Goal: Task Accomplishment & Management: Use online tool/utility

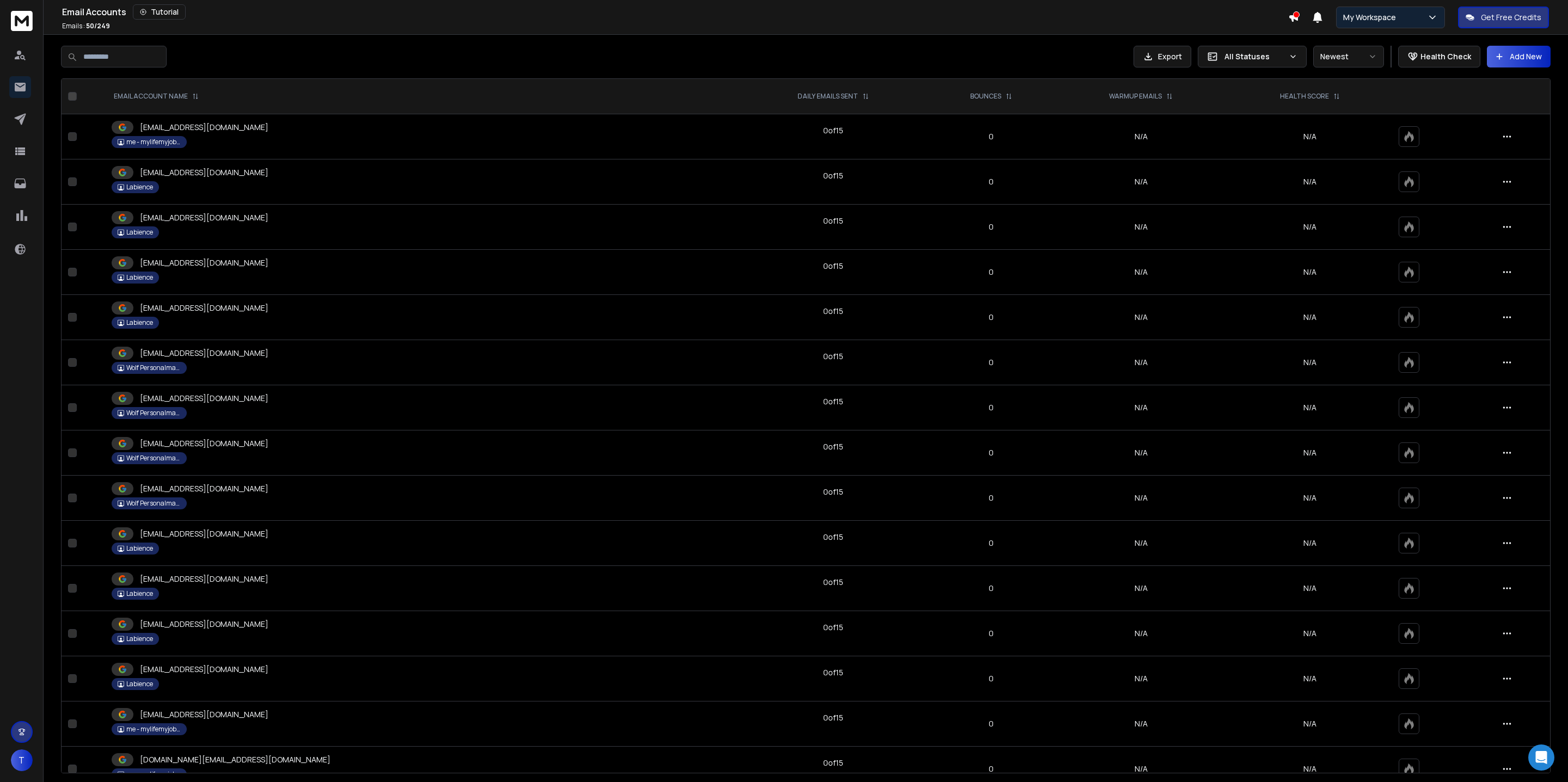
click at [1427, 14] on div "My Workspace" at bounding box center [1390, 17] width 95 height 11
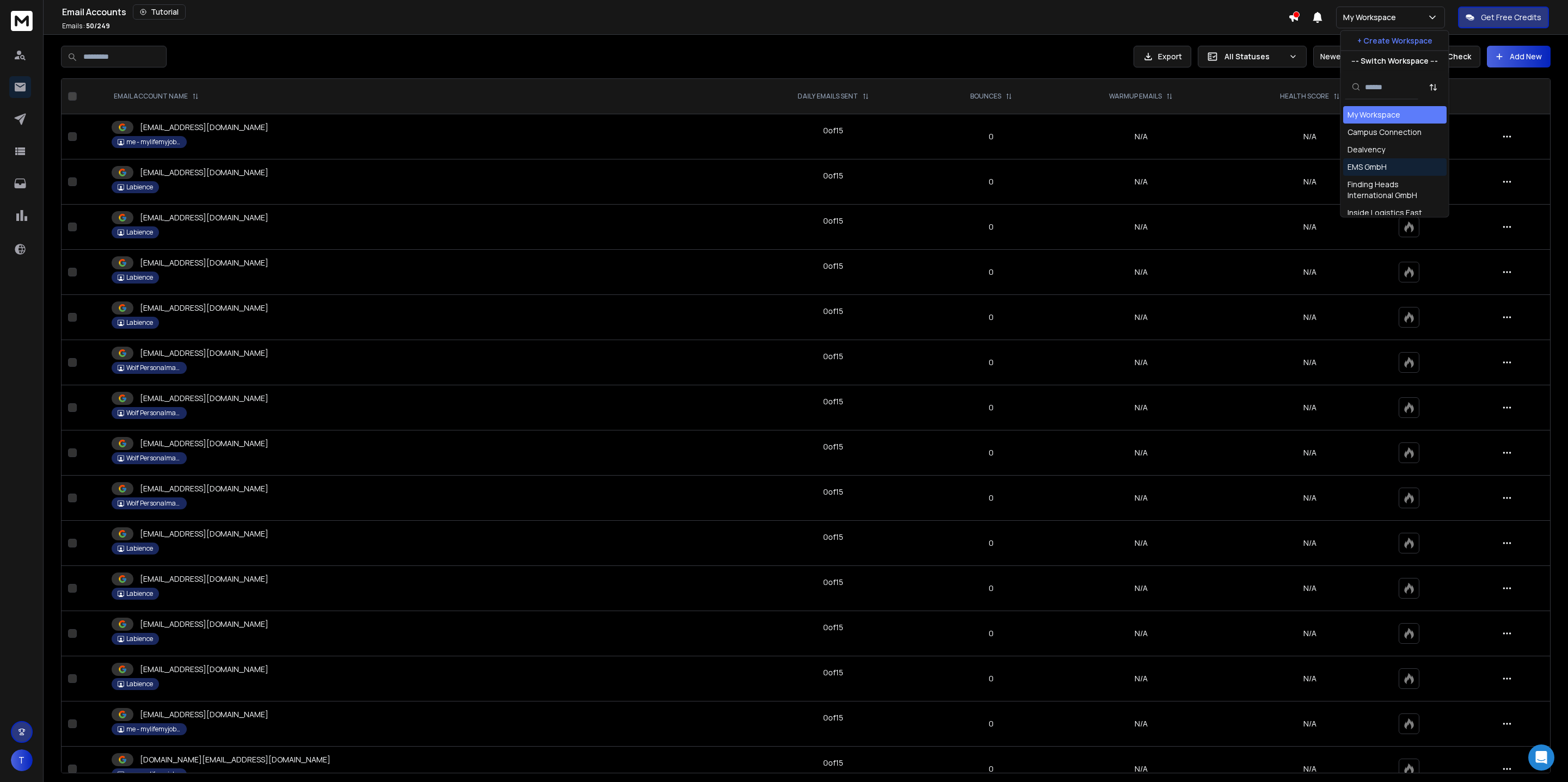
click at [35, 124] on div "T" at bounding box center [22, 391] width 44 height 782
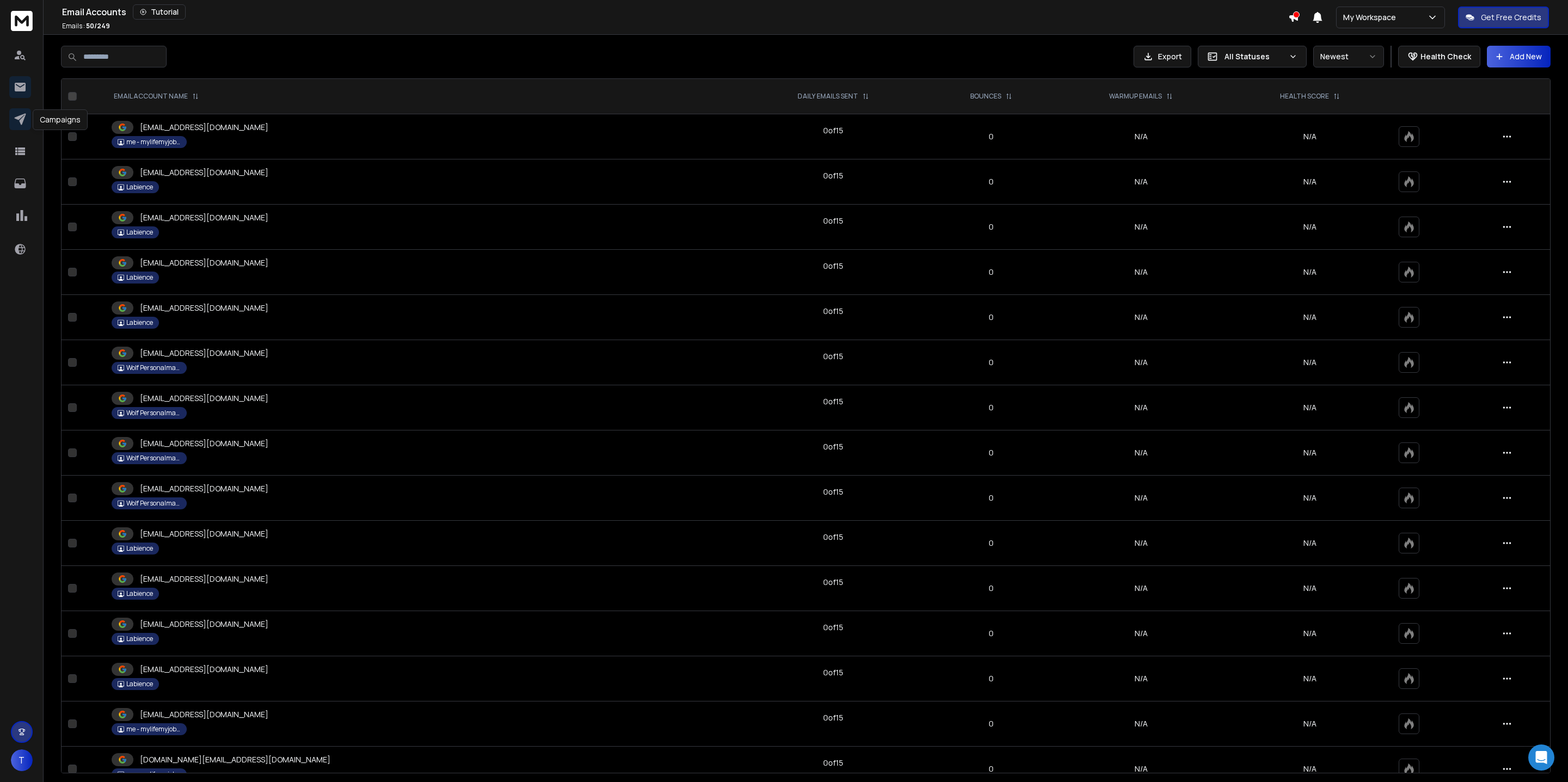
click at [18, 116] on icon at bounding box center [20, 119] width 13 height 13
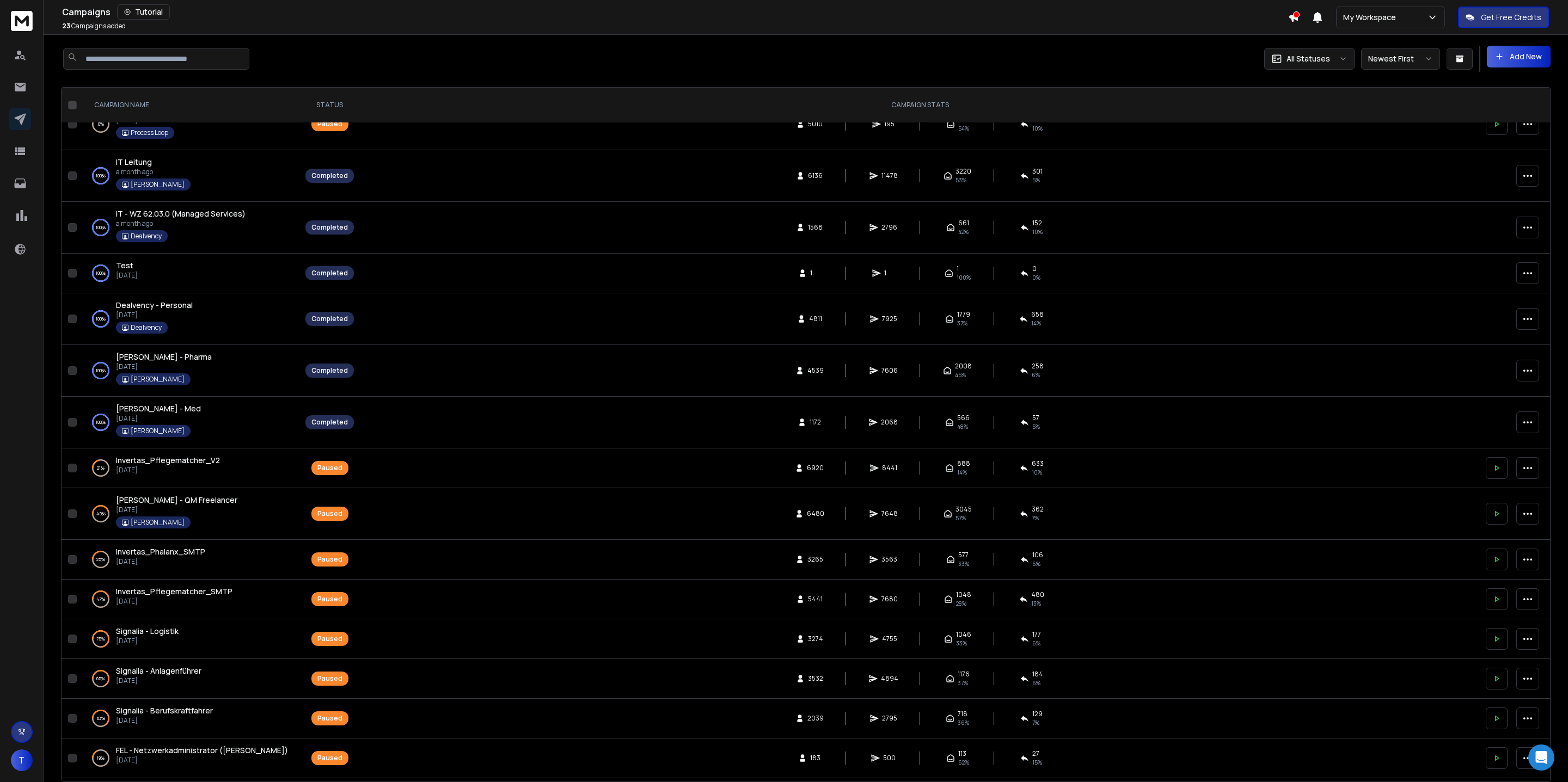
scroll to position [383, 0]
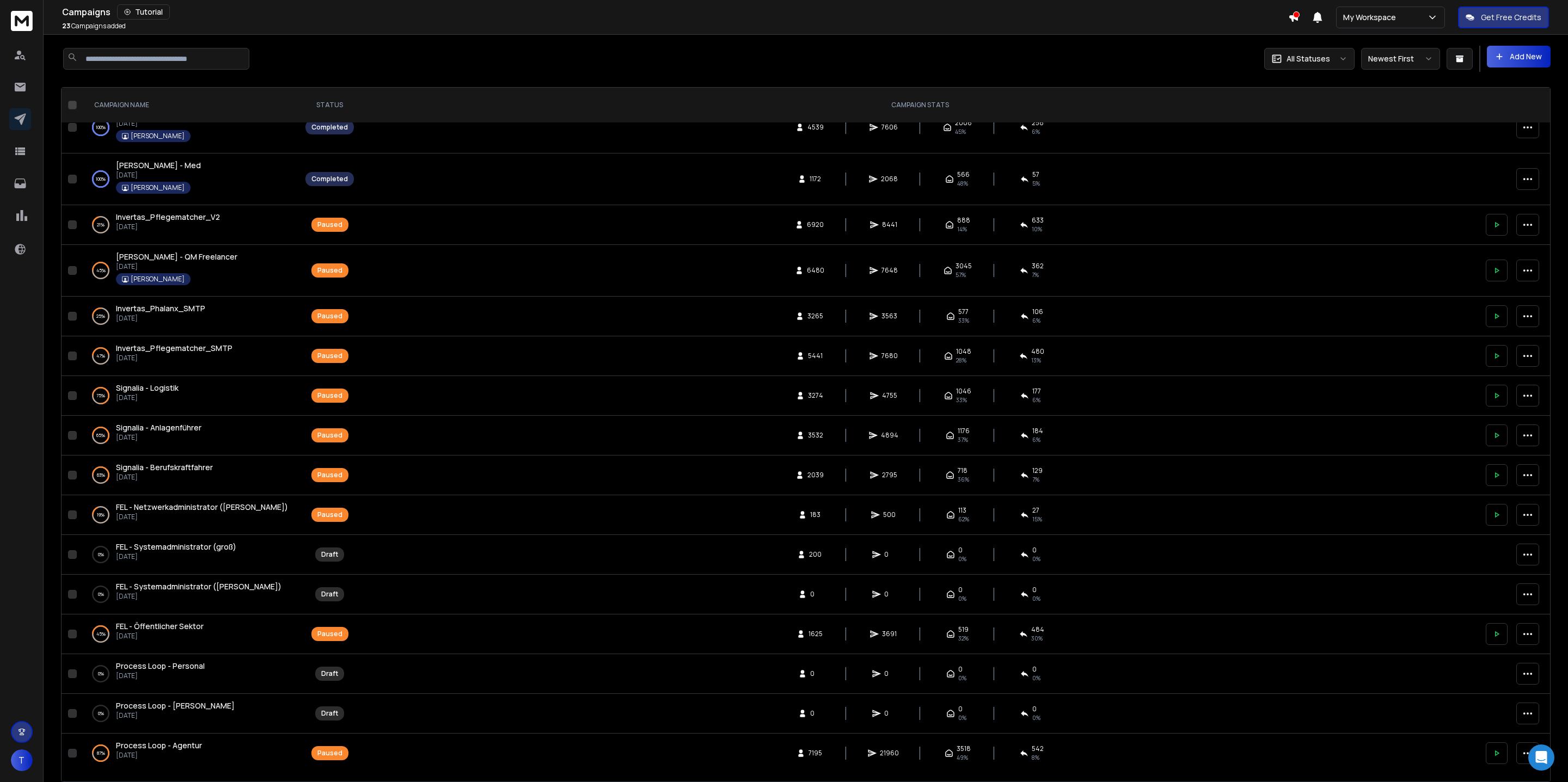
click at [217, 468] on div "63 % Signalia - Berufskraftfahrer [DATE]" at bounding box center [190, 475] width 196 height 26
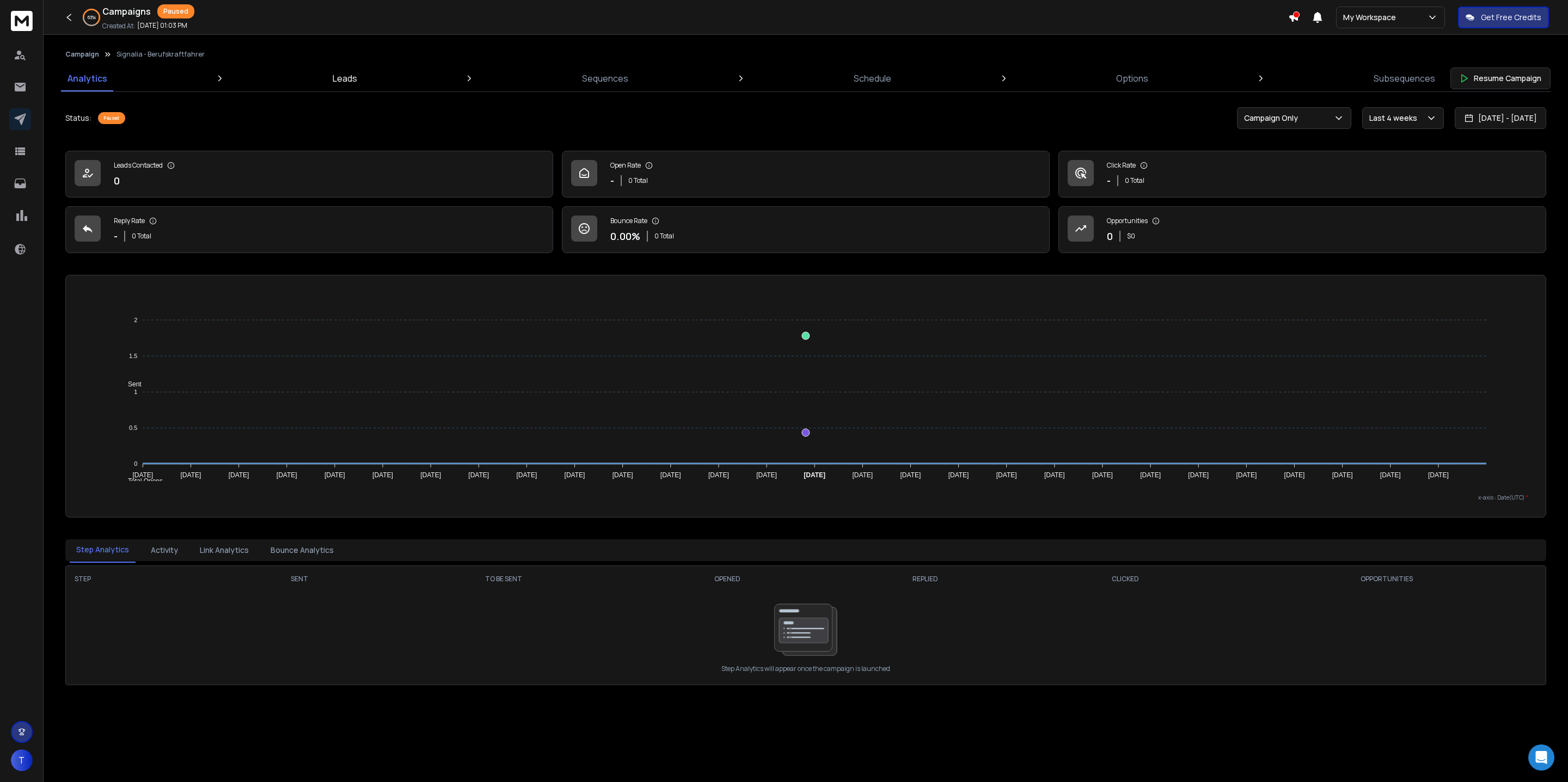
click at [338, 72] on p "Leads" at bounding box center [345, 78] width 24 height 13
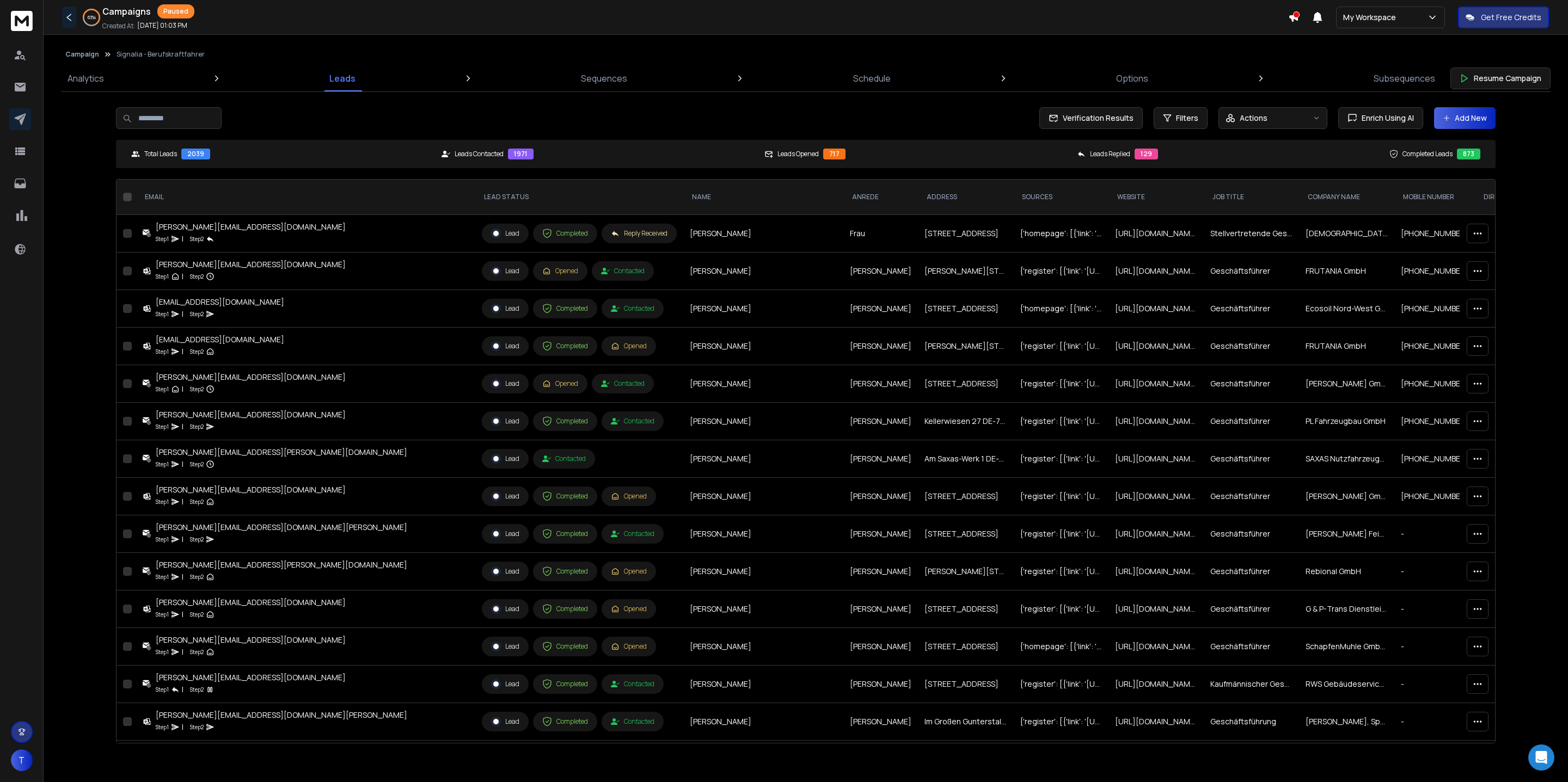
click at [66, 13] on icon at bounding box center [69, 17] width 10 height 10
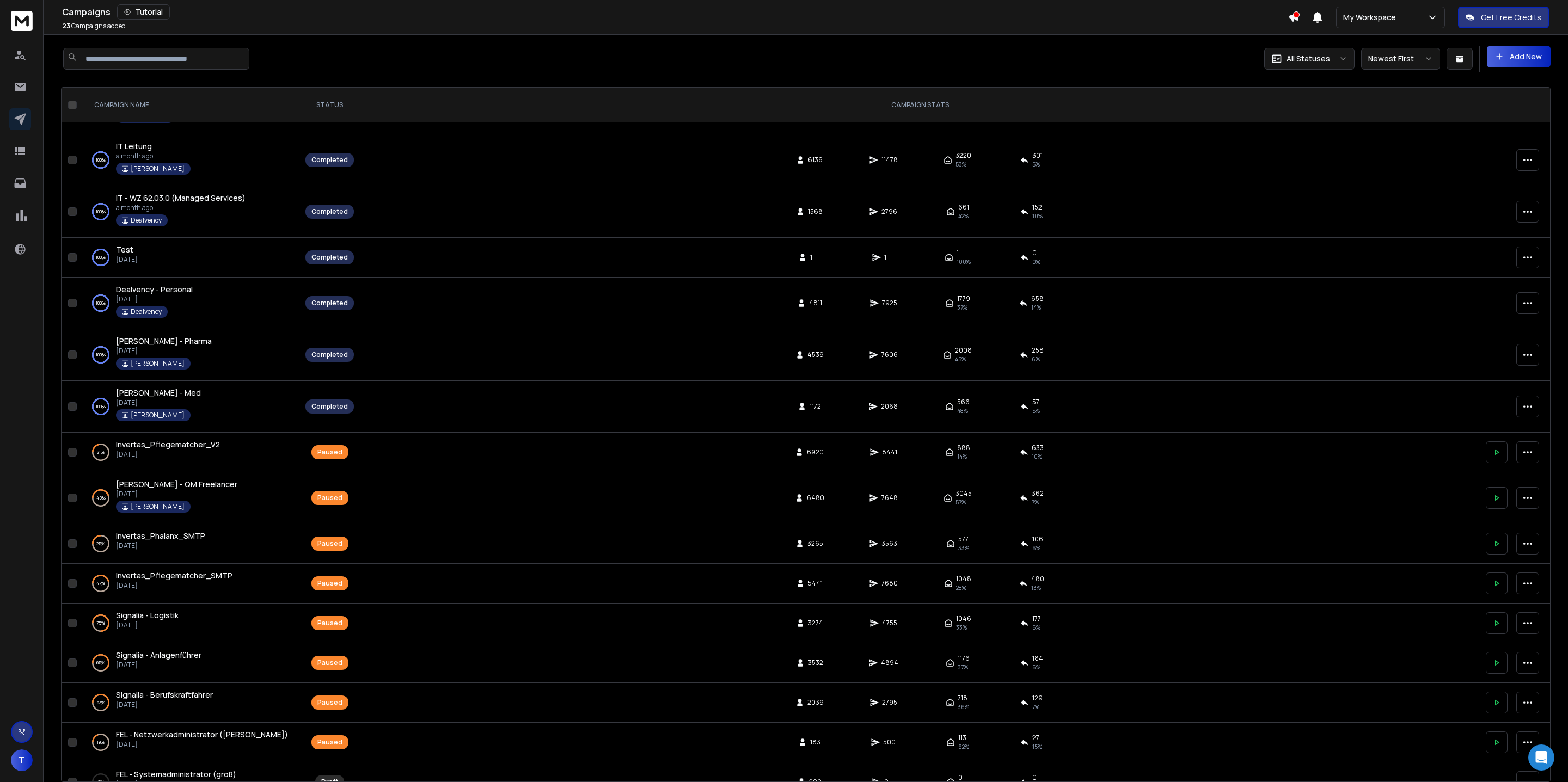
scroll to position [146, 0]
click at [208, 698] on span "Signalia - Berufskraftfahrer" at bounding box center [164, 692] width 97 height 11
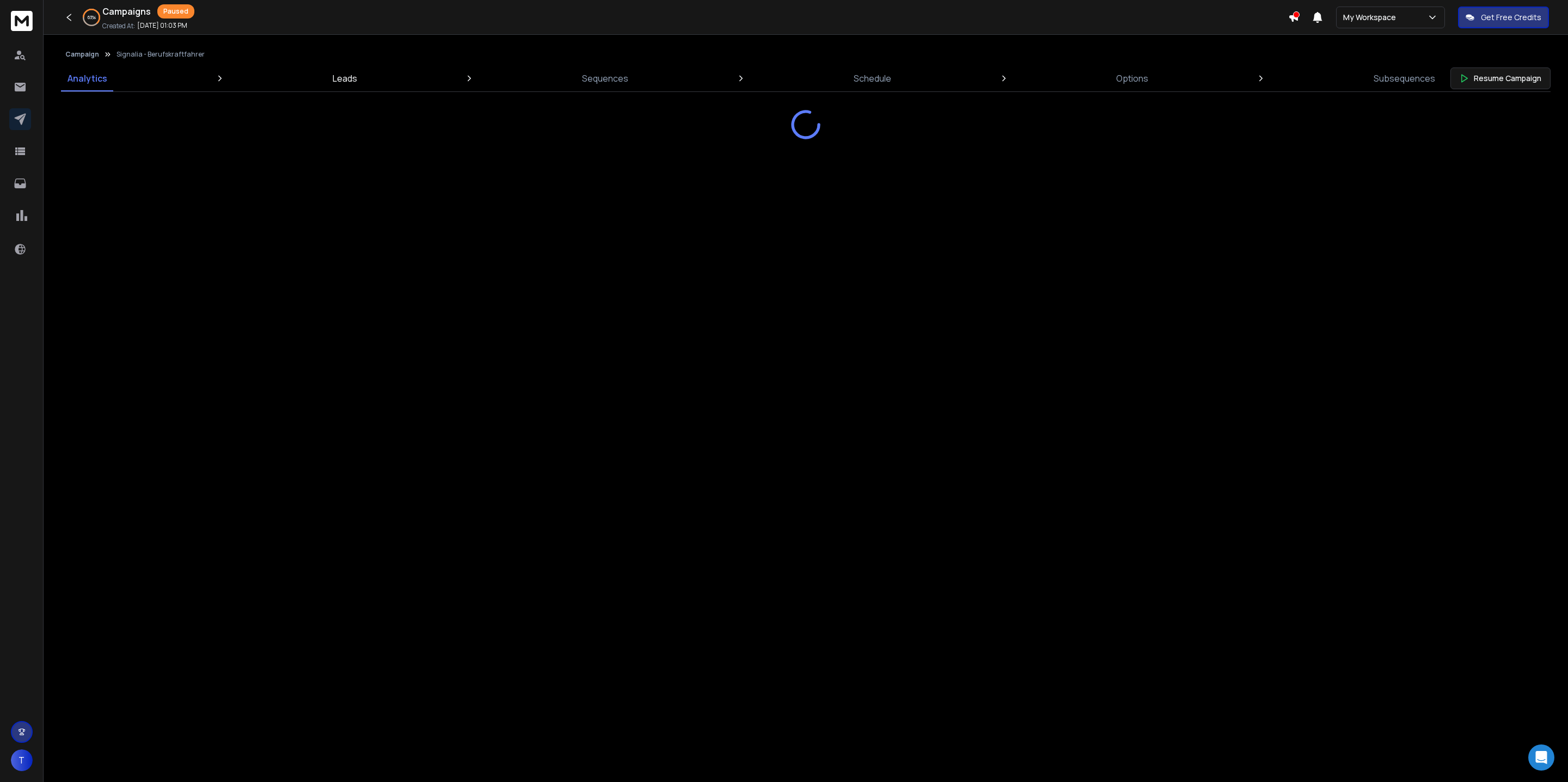
click at [349, 78] on p "Leads" at bounding box center [345, 78] width 24 height 13
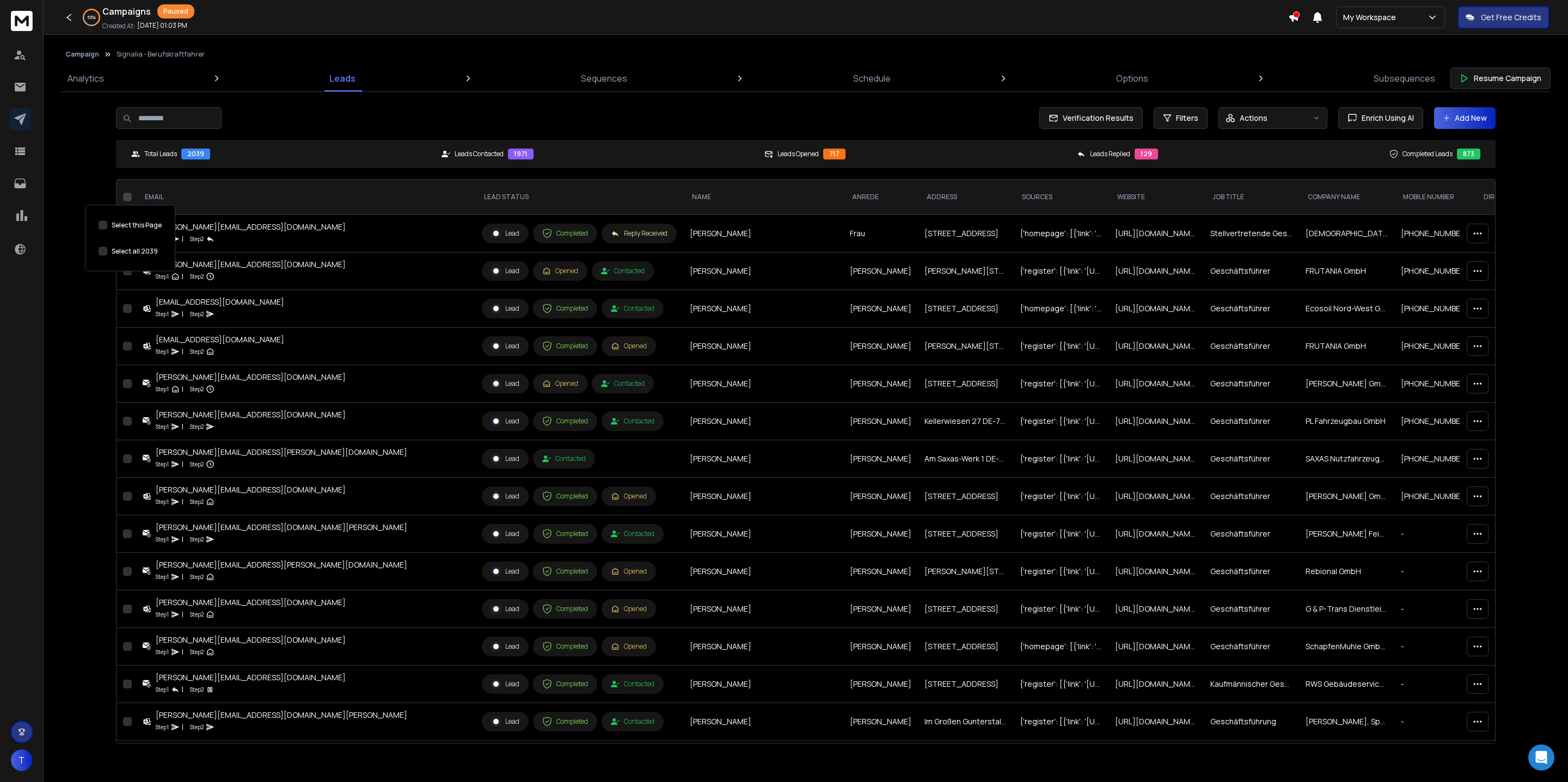
click at [104, 249] on button "Select this Page" at bounding box center [103, 251] width 9 height 9
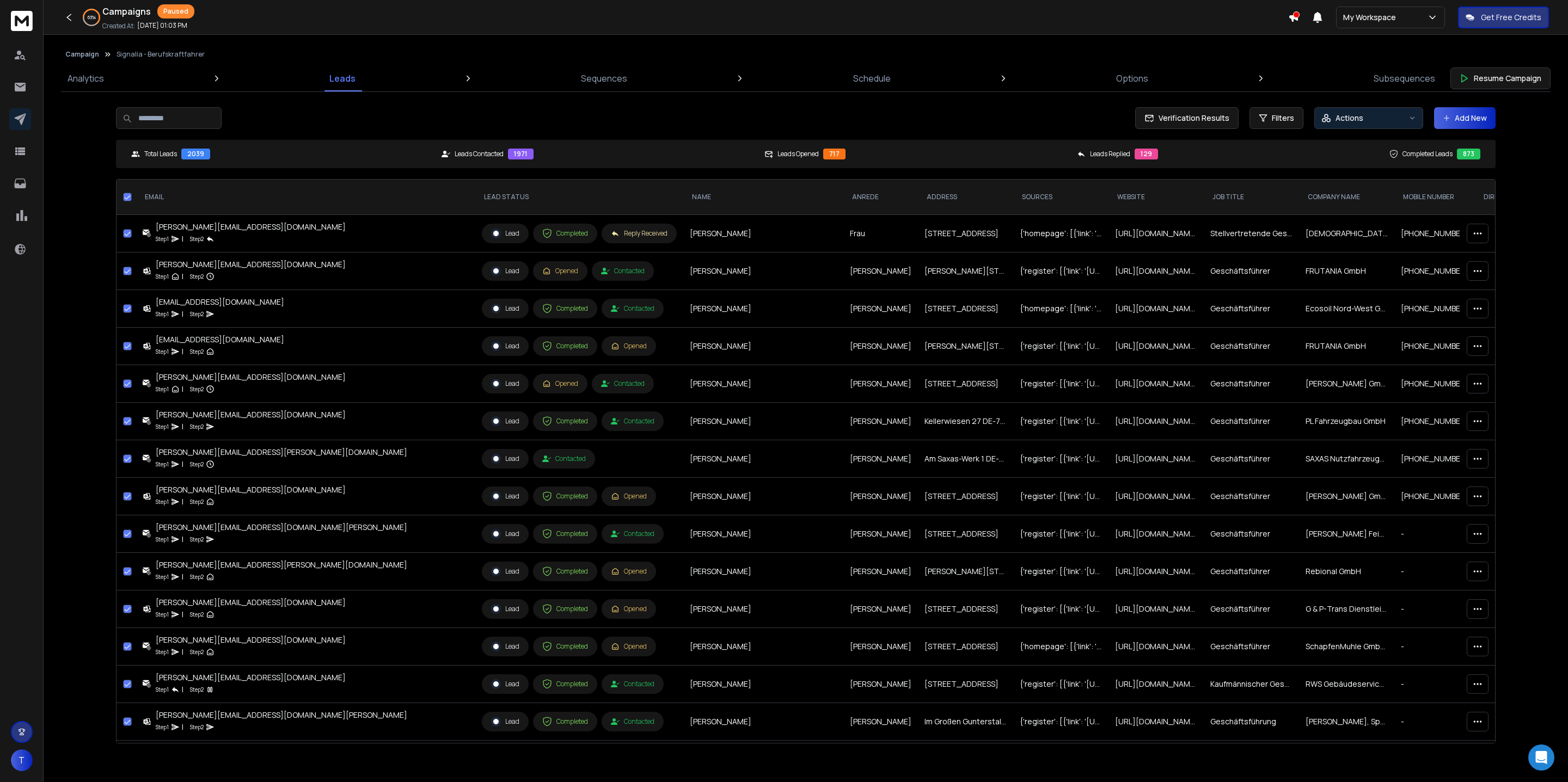
click at [1396, 120] on div "Actions" at bounding box center [1363, 117] width 82 height 11
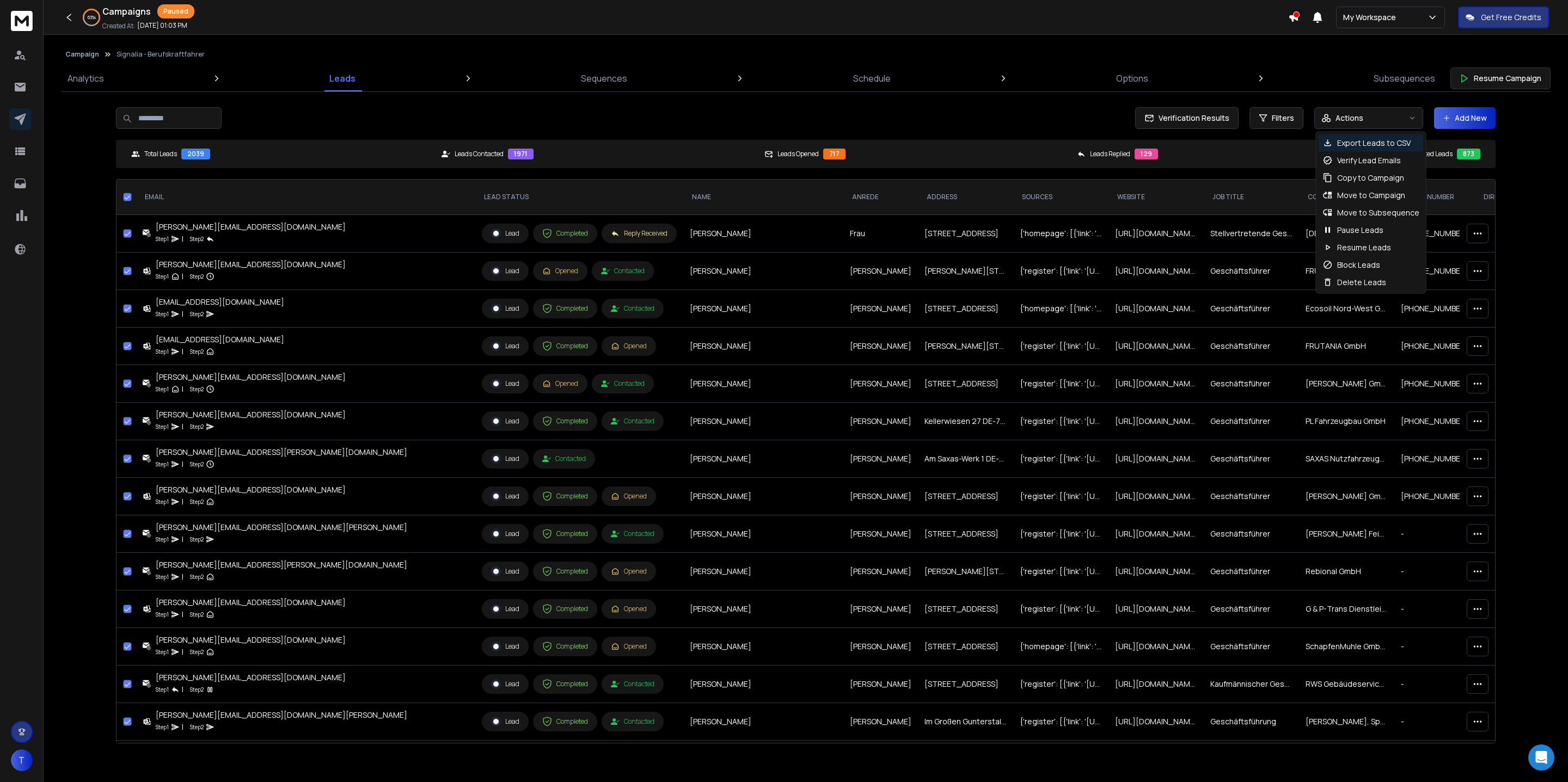
click at [1364, 141] on p "Export Leads to CSV" at bounding box center [1373, 142] width 74 height 11
